Goal: Information Seeking & Learning: Check status

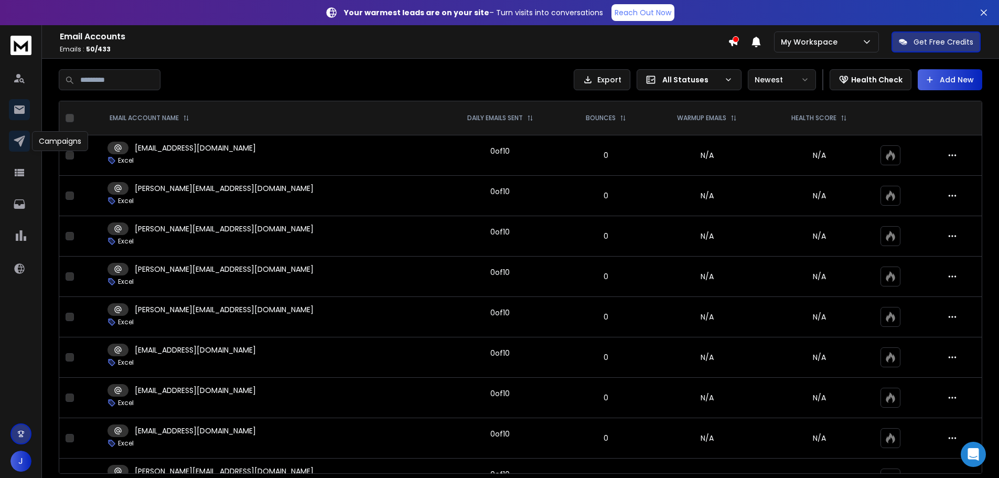
click at [19, 139] on icon at bounding box center [19, 140] width 11 height 11
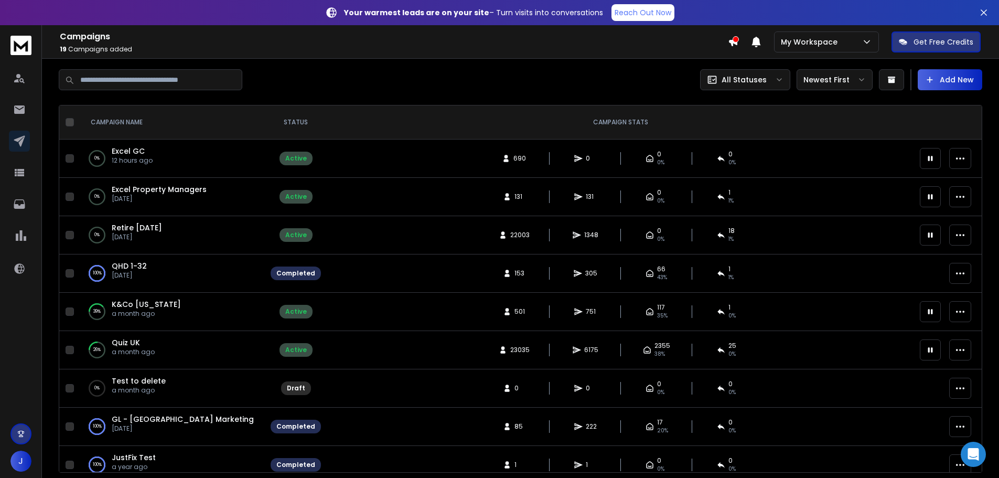
click at [184, 276] on div "100 % QHD 1-32 [DATE]" at bounding box center [171, 273] width 165 height 25
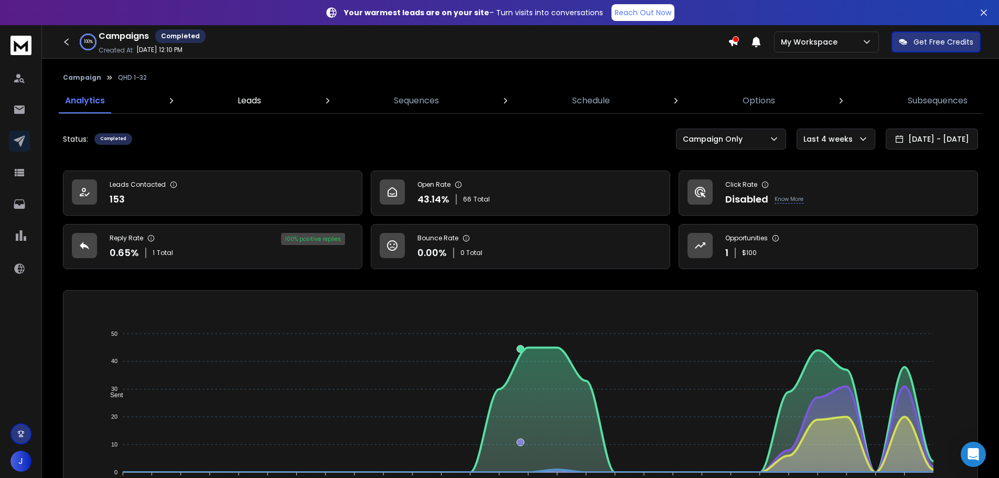
click at [253, 103] on p "Leads" at bounding box center [250, 100] width 24 height 13
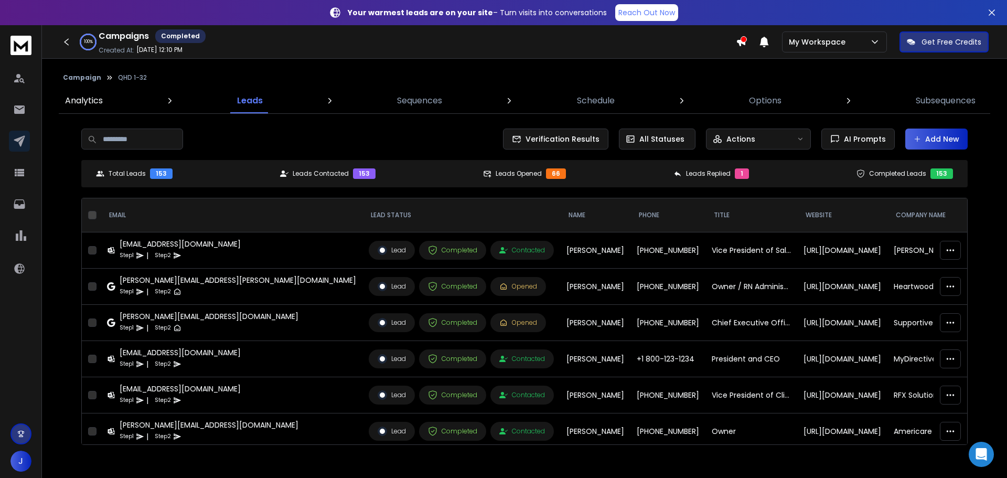
click at [91, 103] on p "Analytics" at bounding box center [84, 100] width 38 height 13
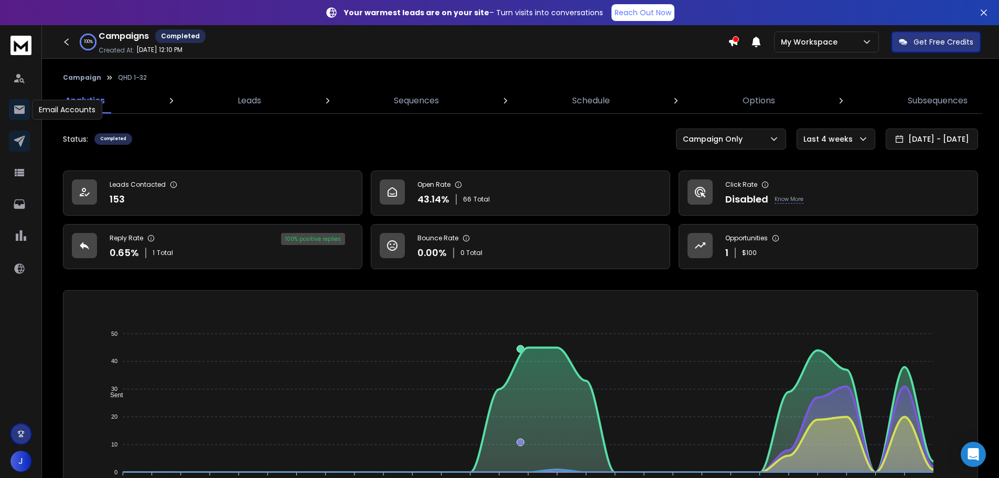
click at [21, 109] on icon at bounding box center [19, 109] width 10 height 8
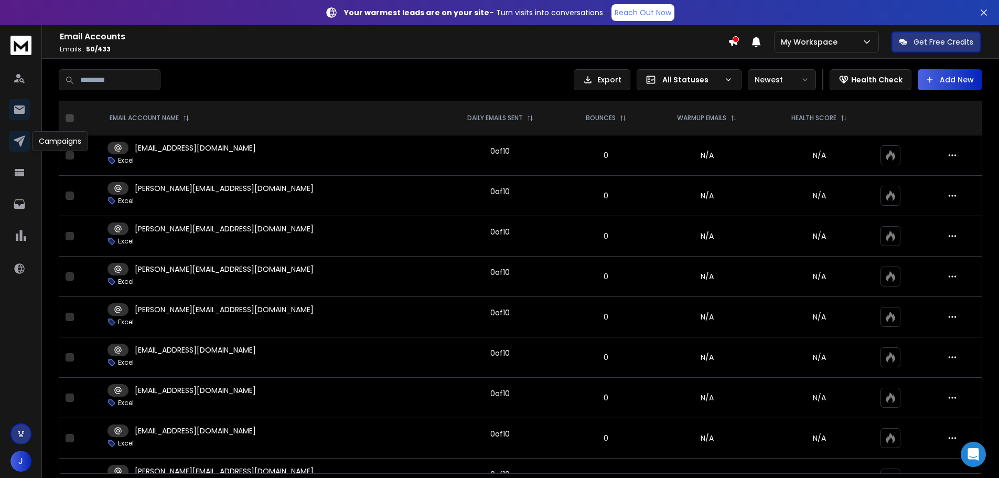
click at [21, 139] on icon at bounding box center [19, 141] width 13 height 13
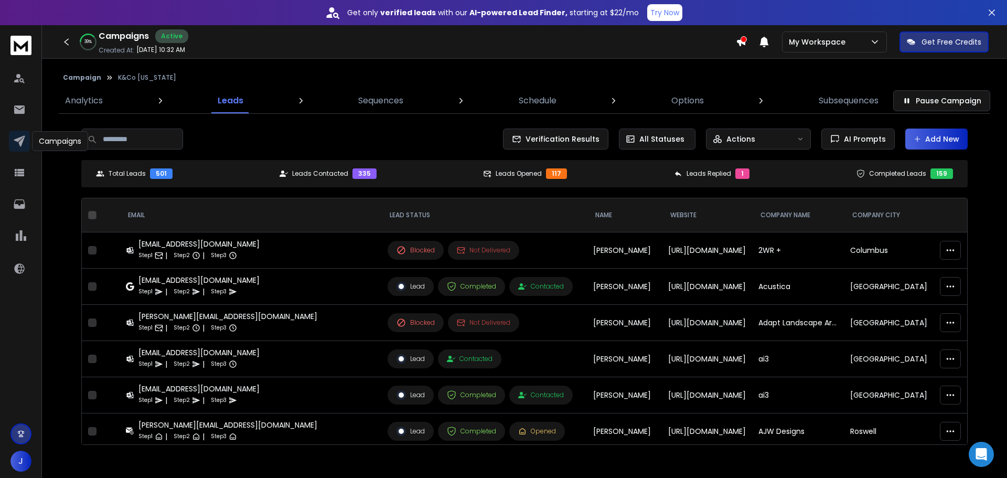
click at [18, 144] on icon at bounding box center [19, 141] width 13 height 13
